Goal: Task Accomplishment & Management: Manage account settings

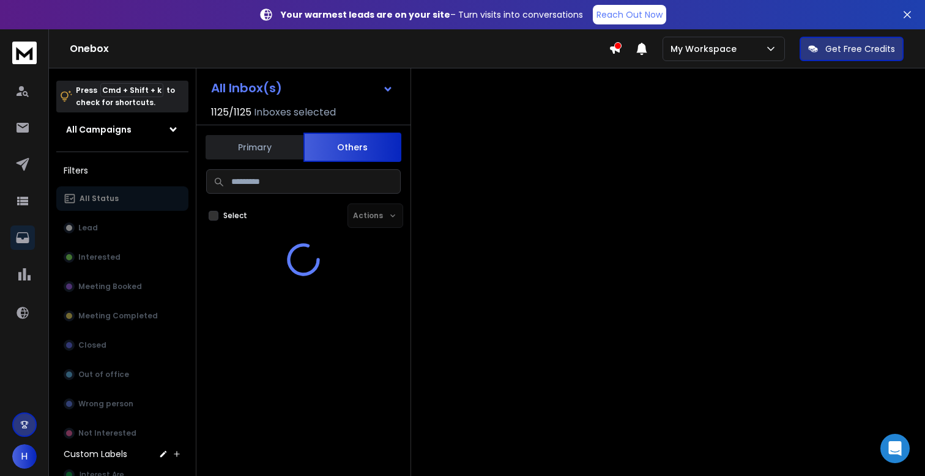
click at [329, 155] on button "Others" at bounding box center [352, 147] width 98 height 29
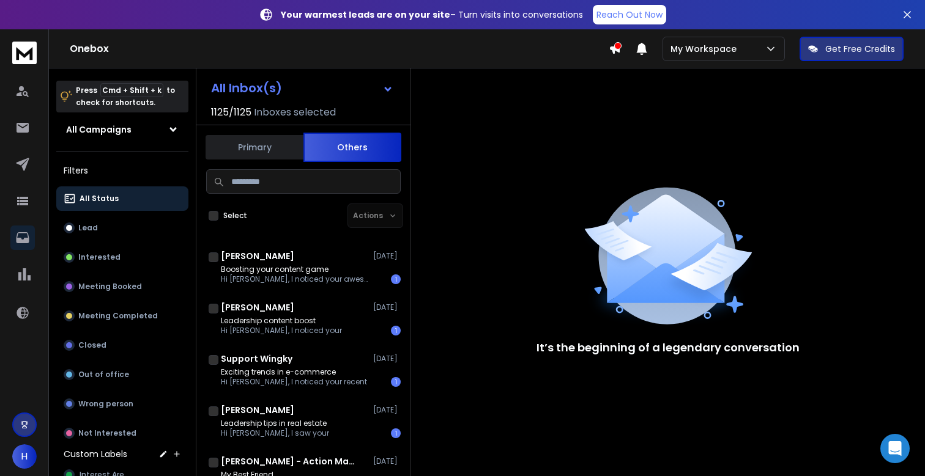
click at [266, 153] on button "Primary" at bounding box center [254, 147] width 98 height 27
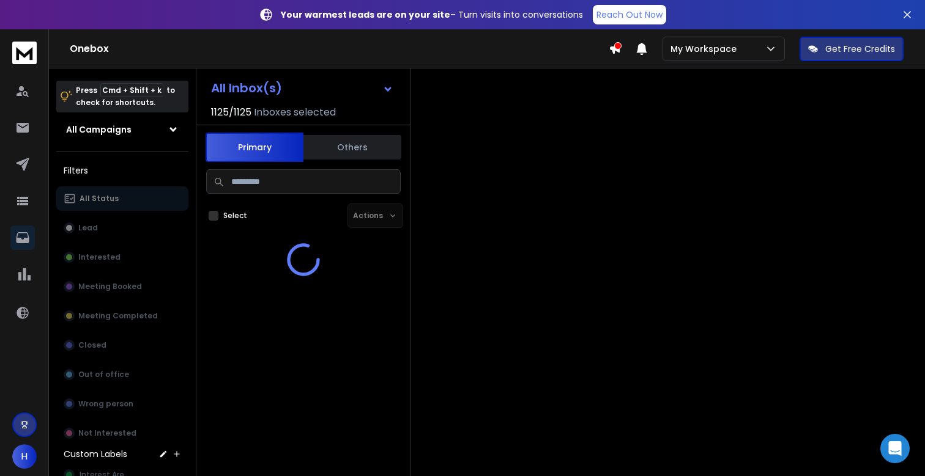
click at [266, 153] on button "Primary" at bounding box center [254, 147] width 98 height 29
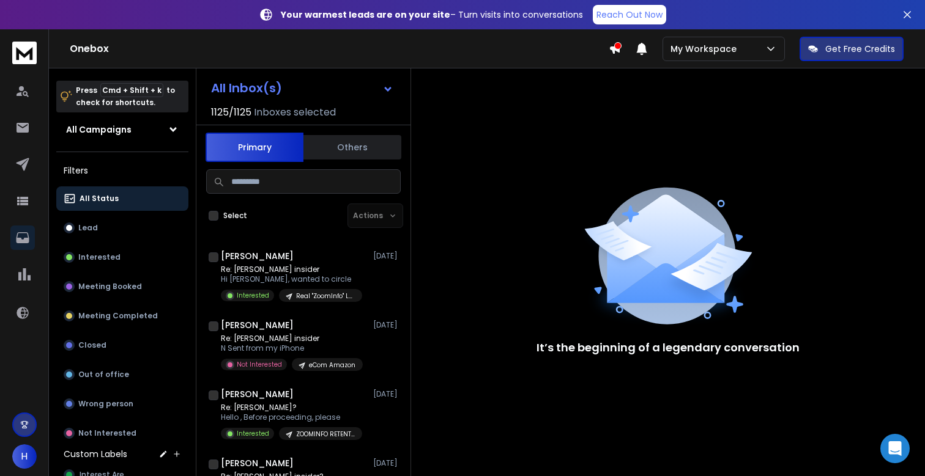
click at [357, 147] on button "Others" at bounding box center [352, 147] width 98 height 27
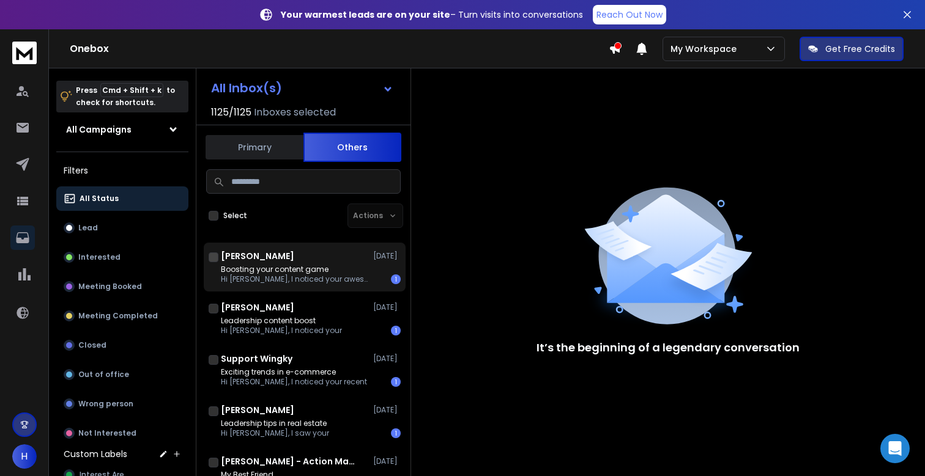
scroll to position [31, 0]
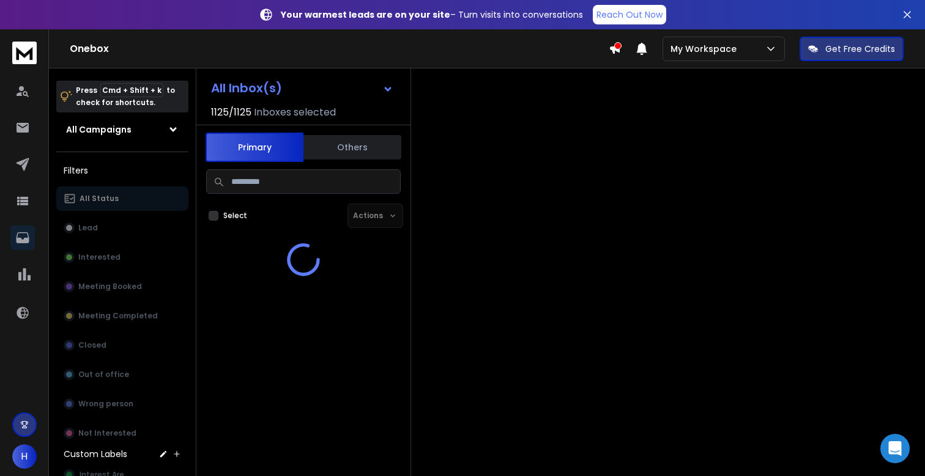
click at [251, 149] on button "Primary" at bounding box center [254, 147] width 98 height 29
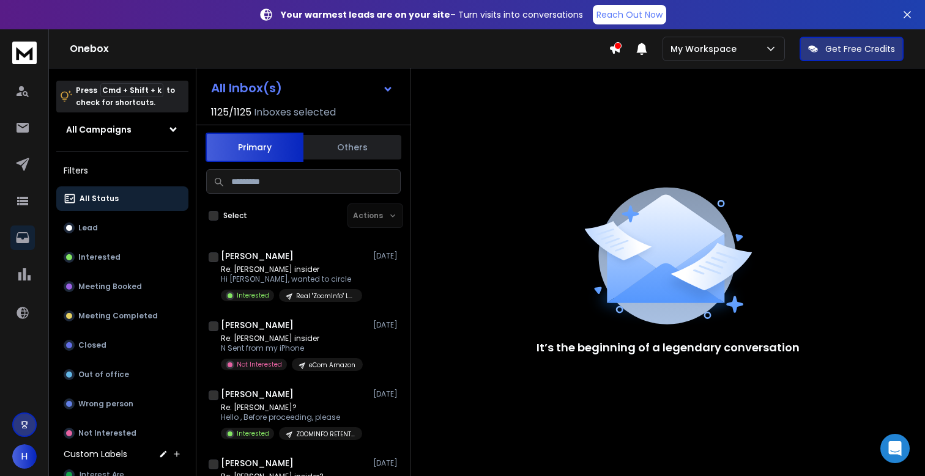
click at [342, 133] on div "All Inbox(s) 1125 / 1125 Inboxes selected Primary Others Select Actions [PERSON…" at bounding box center [303, 306] width 214 height 476
click at [341, 140] on button "Others" at bounding box center [352, 147] width 98 height 27
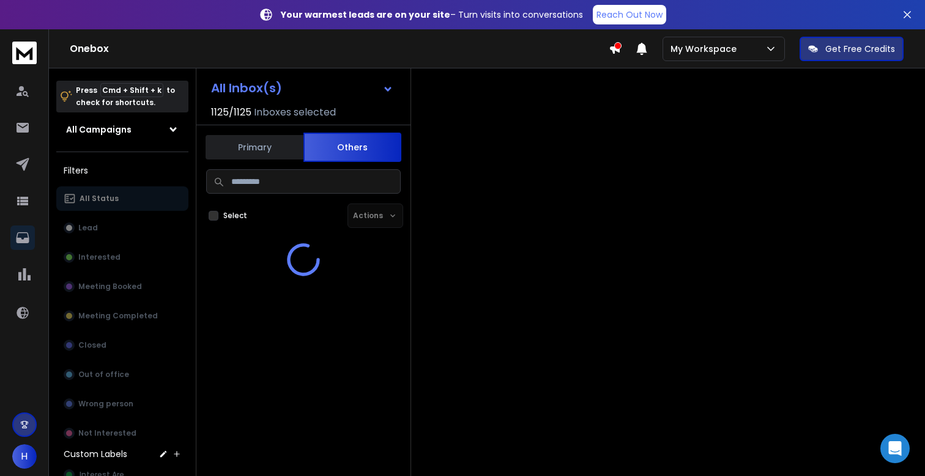
click at [341, 140] on button "Others" at bounding box center [352, 147] width 98 height 29
click at [341, 141] on button "Others" at bounding box center [352, 147] width 98 height 29
click at [226, 143] on button "Primary" at bounding box center [254, 147] width 98 height 27
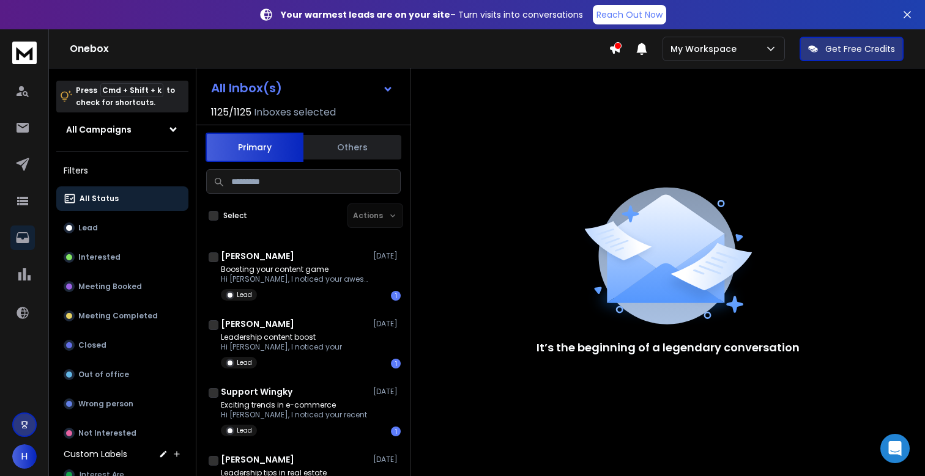
click at [226, 143] on button "Primary" at bounding box center [254, 147] width 98 height 29
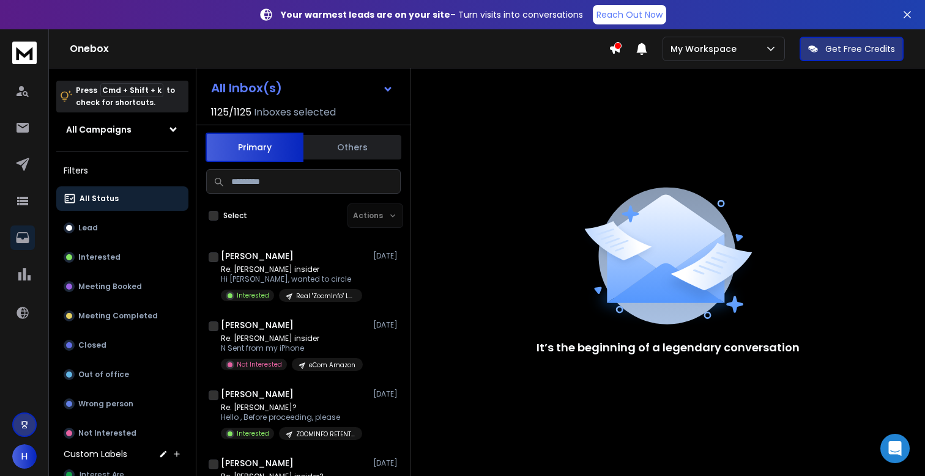
click at [325, 149] on button "Others" at bounding box center [352, 147] width 98 height 27
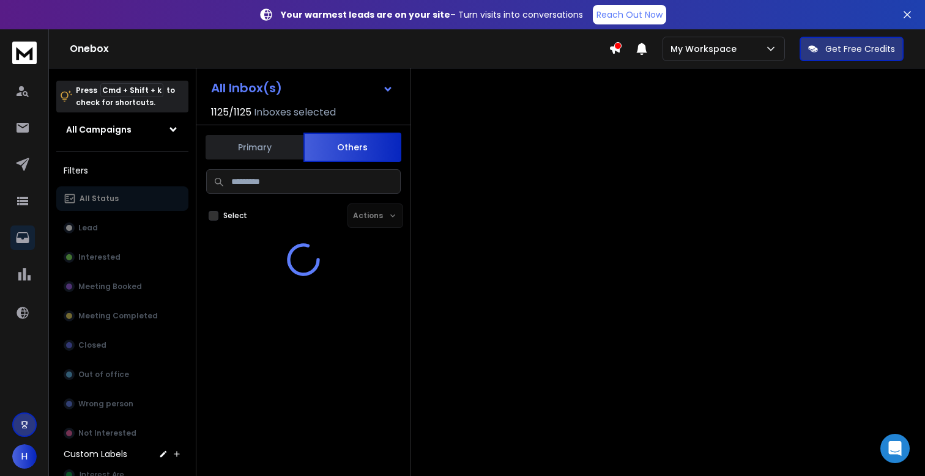
click at [325, 149] on button "Others" at bounding box center [352, 147] width 98 height 29
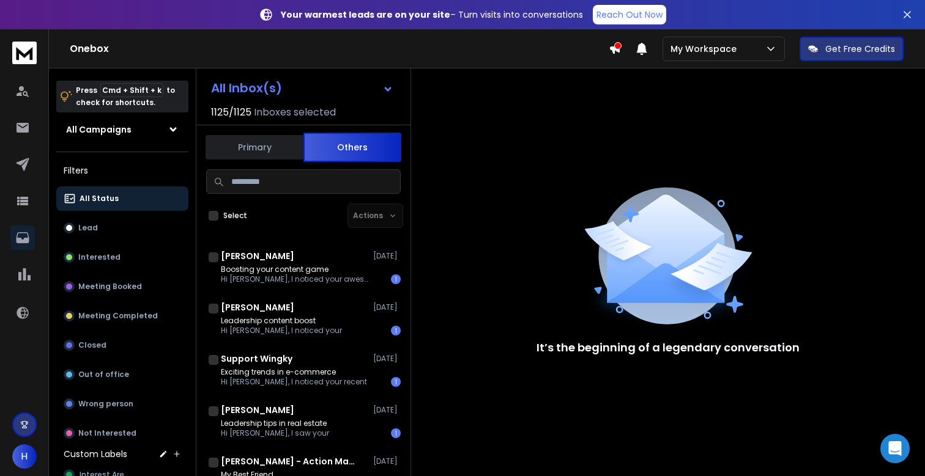
click at [267, 143] on button "Primary" at bounding box center [254, 147] width 98 height 27
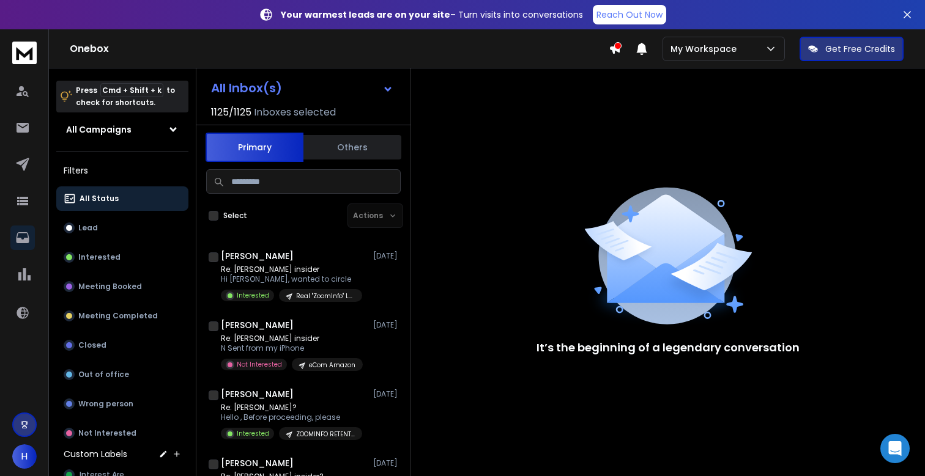
click at [368, 143] on button "Others" at bounding box center [352, 147] width 98 height 27
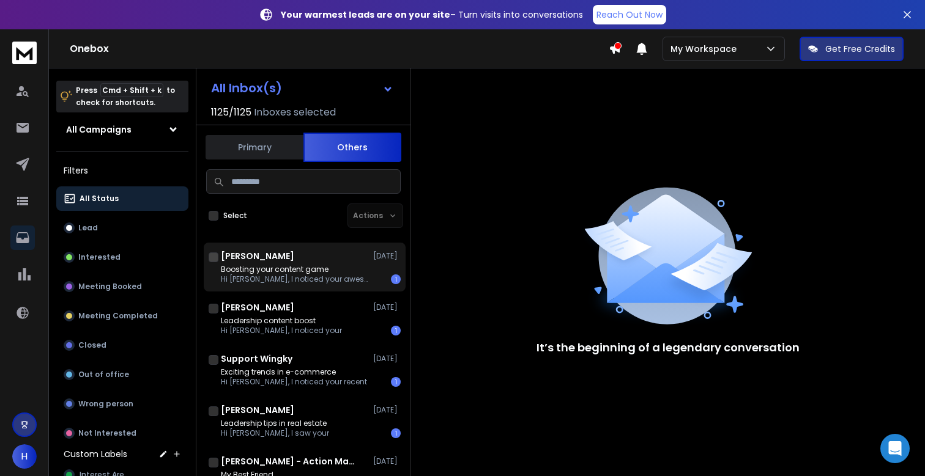
click at [342, 285] on div "[PERSON_NAME] [DATE] Boosting your content game Hi [PERSON_NAME], I noticed you…" at bounding box center [305, 267] width 202 height 49
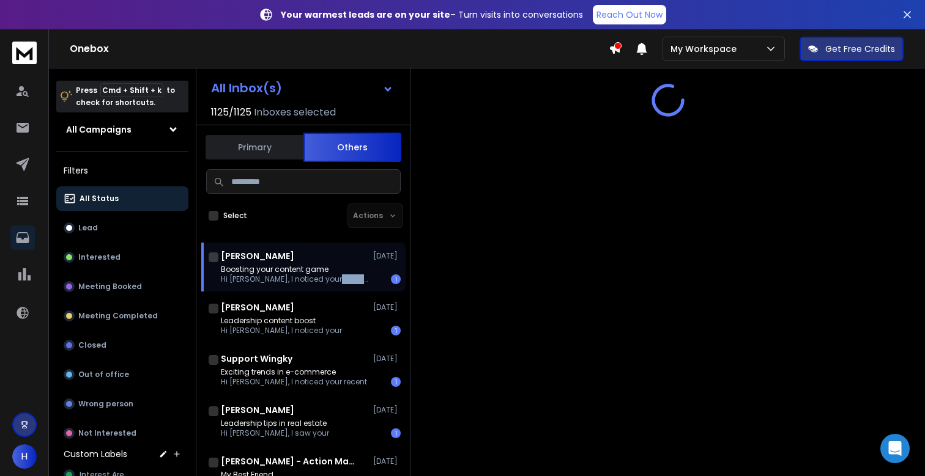
click at [342, 285] on div "[PERSON_NAME] [DATE] Boosting your content game Hi [PERSON_NAME], I noticed you…" at bounding box center [305, 267] width 202 height 49
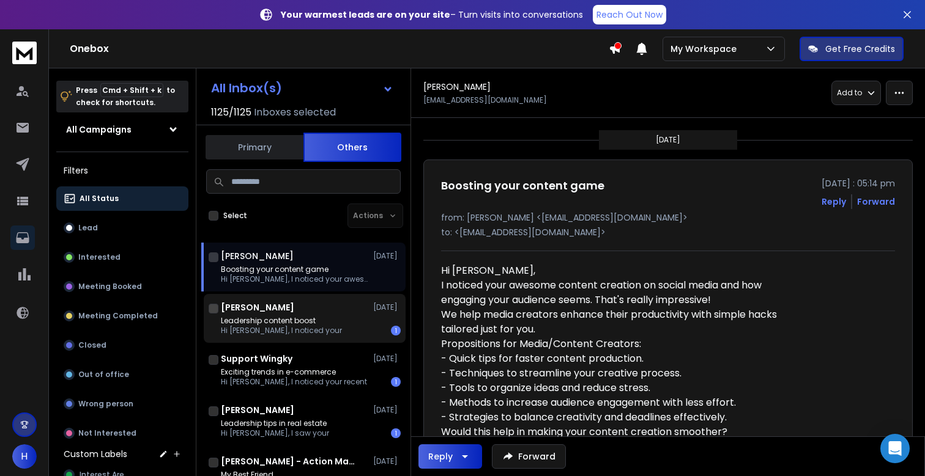
click at [361, 339] on div "[PERSON_NAME] [DATE] Leadership content boost Hi [PERSON_NAME], I noticed your 1" at bounding box center [305, 318] width 202 height 49
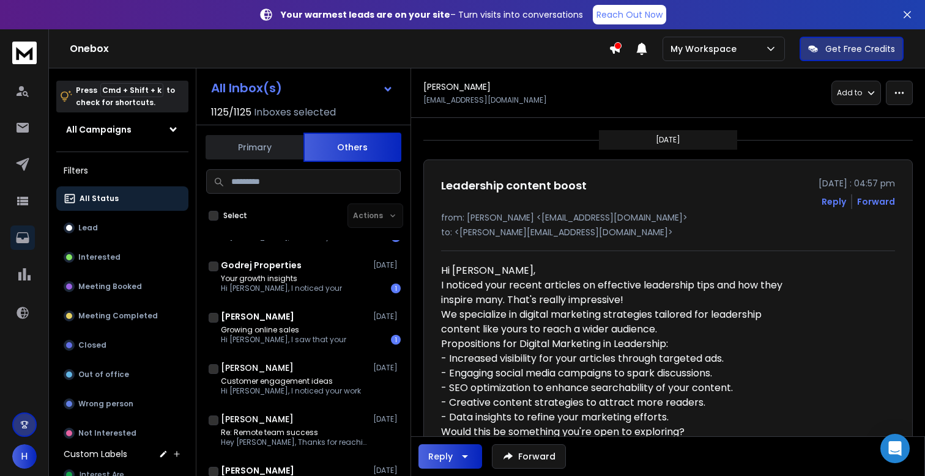
scroll to position [399, 0]
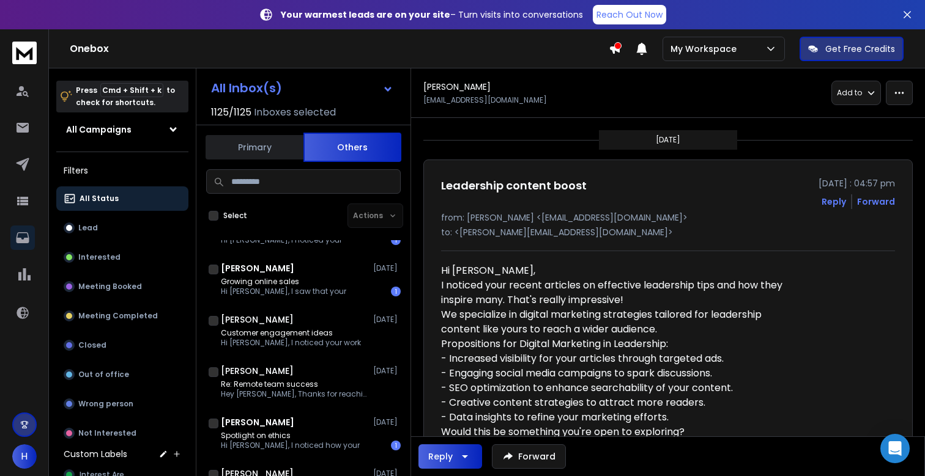
click at [272, 171] on input at bounding box center [303, 181] width 194 height 24
click at [272, 168] on div at bounding box center [303, 179] width 204 height 29
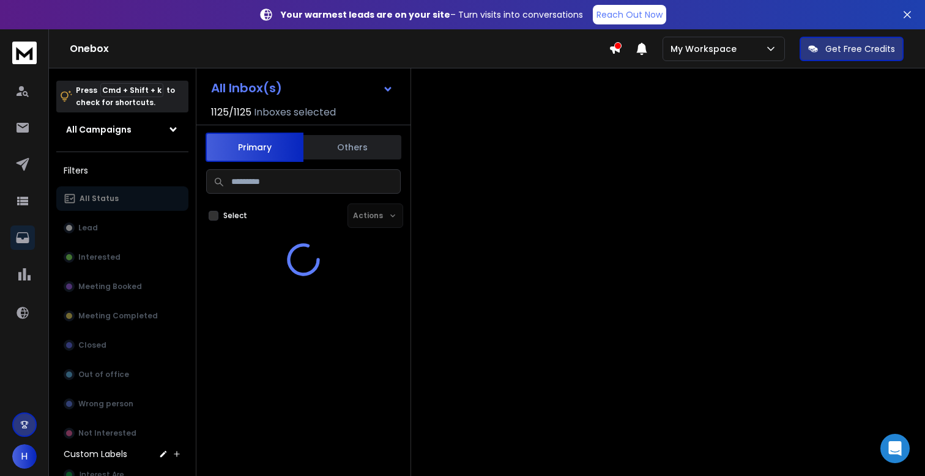
click at [272, 158] on button "Primary" at bounding box center [254, 147] width 98 height 29
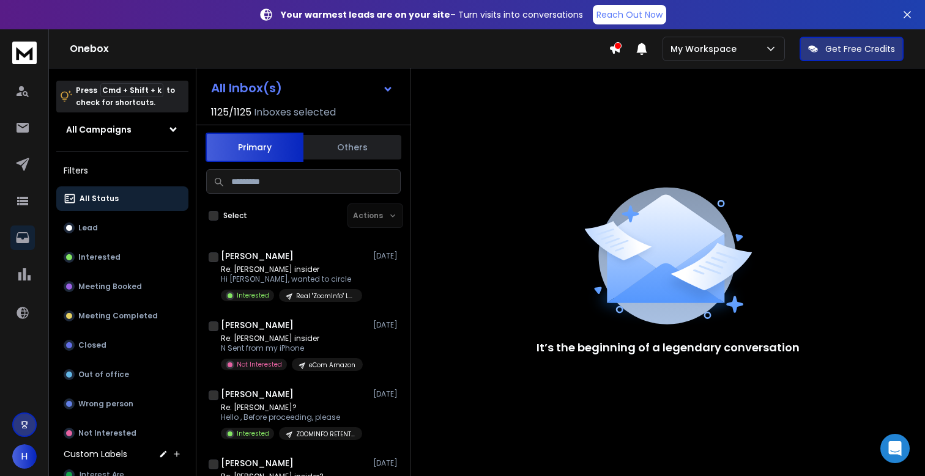
click at [372, 150] on button "Others" at bounding box center [352, 147] width 98 height 27
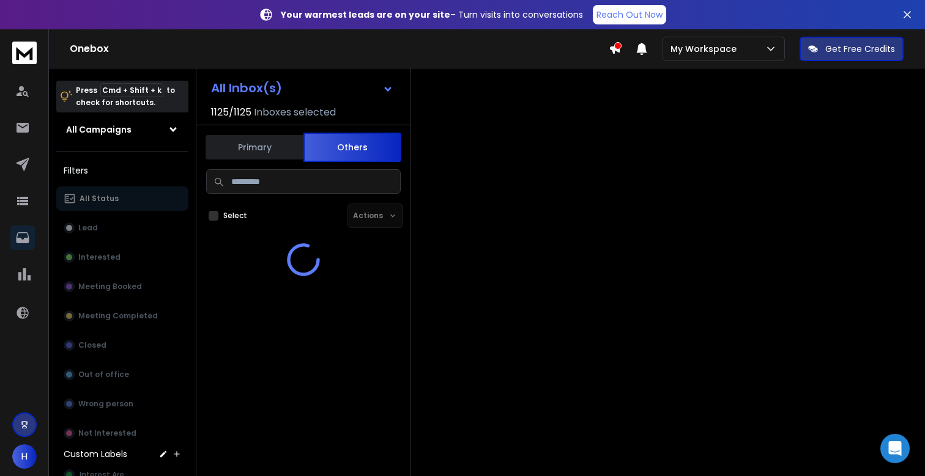
click at [371, 150] on button "Others" at bounding box center [352, 147] width 98 height 29
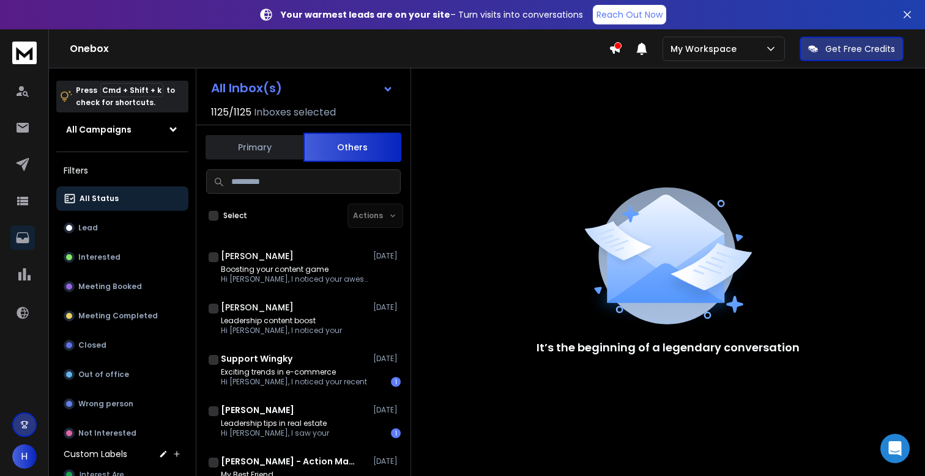
click at [207, 144] on button "Primary" at bounding box center [254, 147] width 98 height 27
